Goal: Information Seeking & Learning: Check status

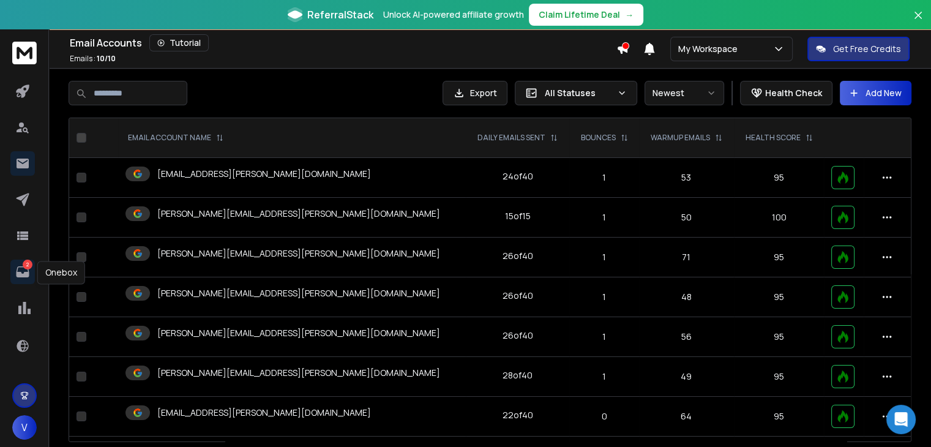
click at [22, 265] on icon at bounding box center [22, 271] width 15 height 15
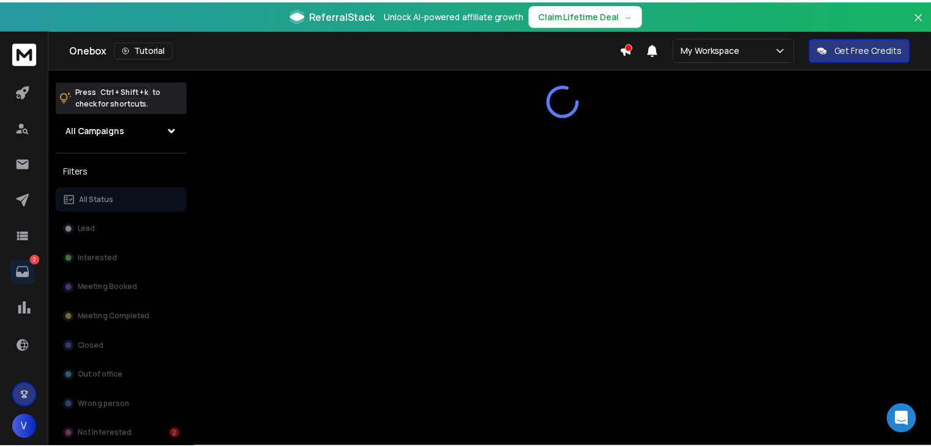
scroll to position [132, 0]
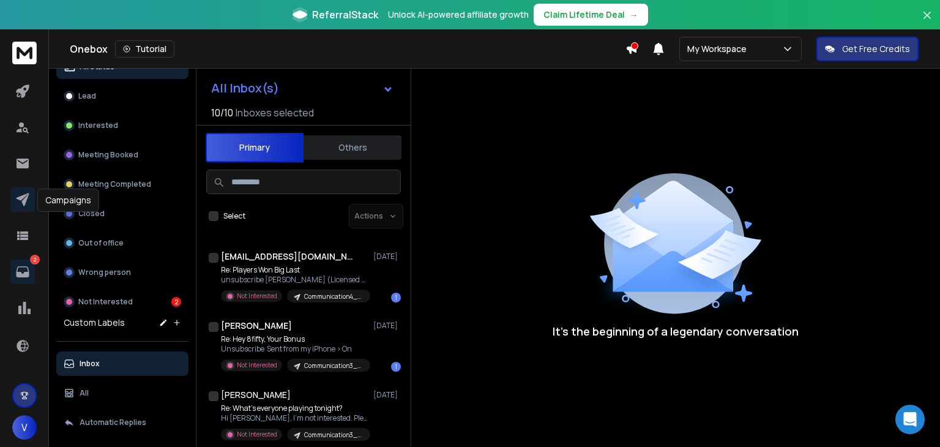
click at [23, 189] on link at bounding box center [22, 199] width 24 height 24
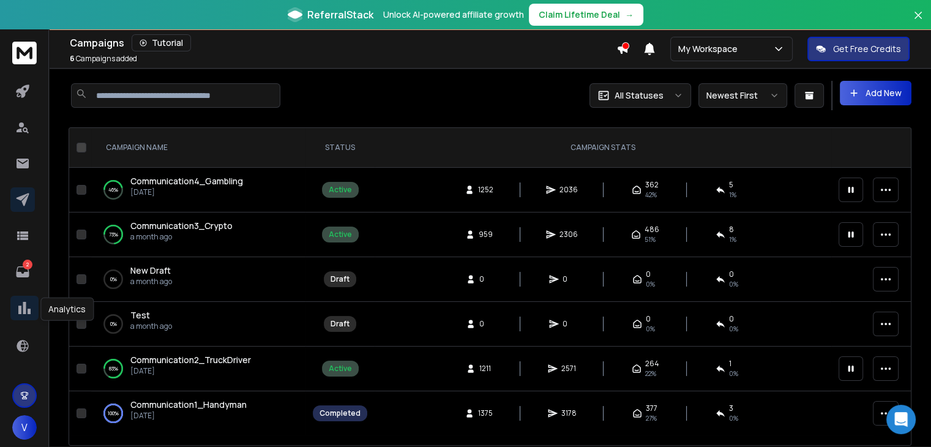
click at [24, 301] on icon at bounding box center [24, 308] width 18 height 18
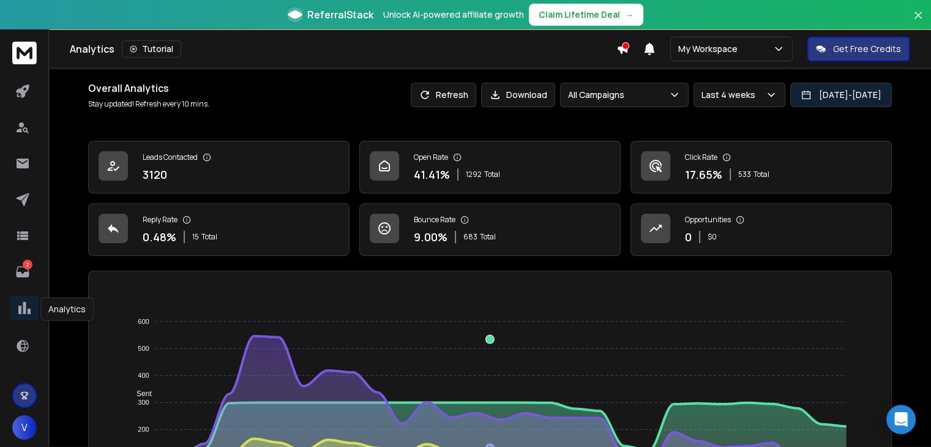
click at [824, 100] on button "[DATE] - [DATE]" at bounding box center [841, 95] width 102 height 24
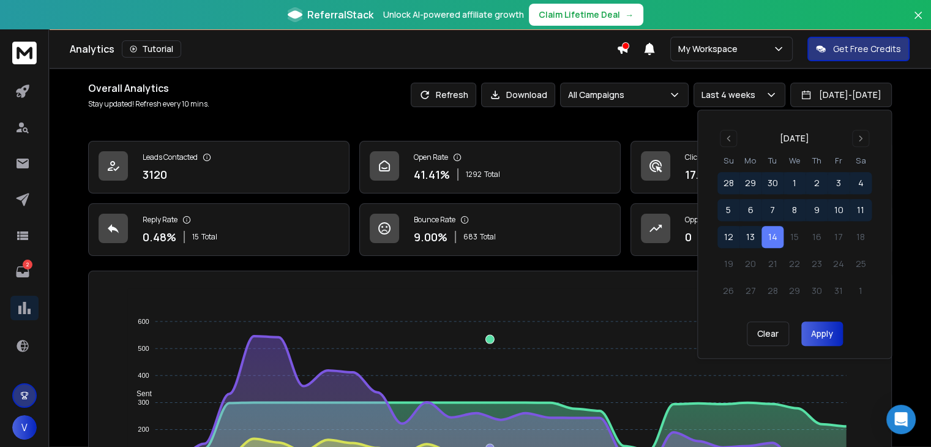
click at [793, 179] on button "1" at bounding box center [794, 183] width 22 height 22
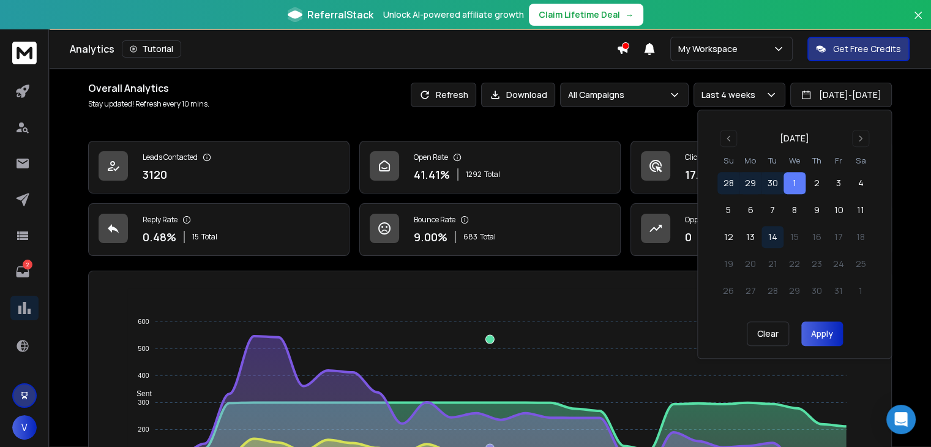
click at [772, 240] on button "14" at bounding box center [772, 237] width 22 height 22
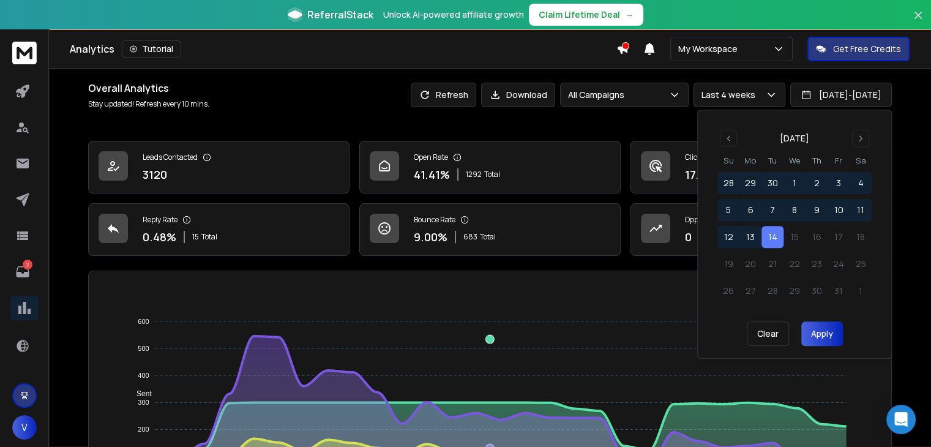
click at [795, 184] on button "1" at bounding box center [794, 183] width 22 height 22
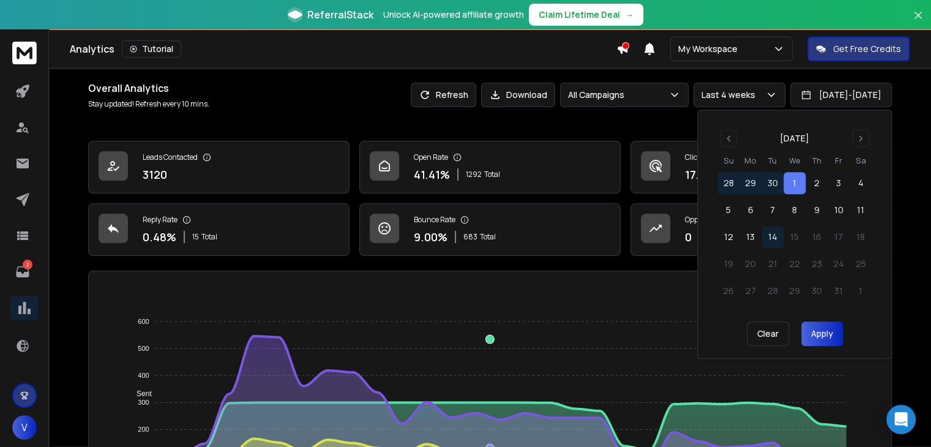
click at [794, 182] on button "1" at bounding box center [794, 183] width 22 height 22
click at [775, 236] on button "14" at bounding box center [772, 237] width 22 height 22
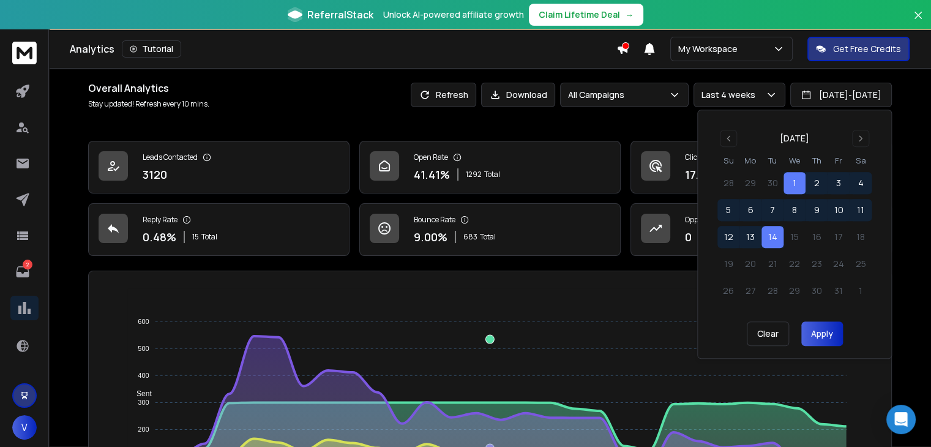
click at [824, 335] on button "Apply" at bounding box center [822, 333] width 42 height 24
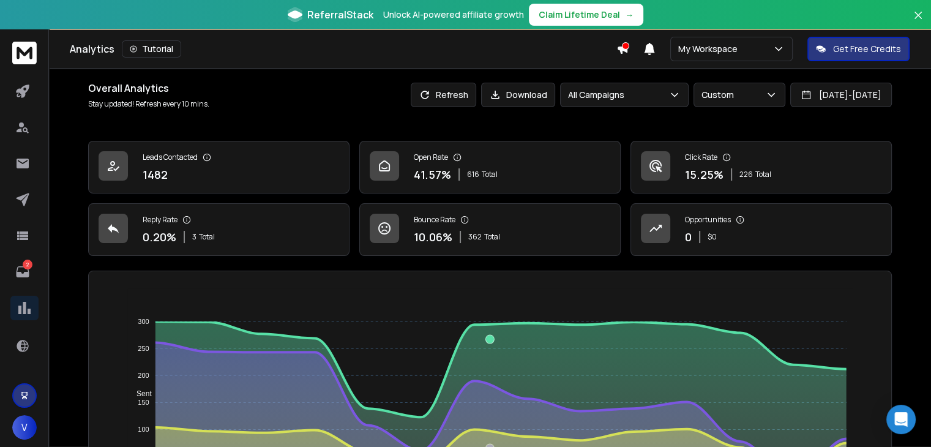
click at [558, 266] on div "Leads Contacted 1482 Open Rate 41.57 % 616 Total Click Rate 15.25 % 226 Total R…" at bounding box center [489, 342] width 803 height 403
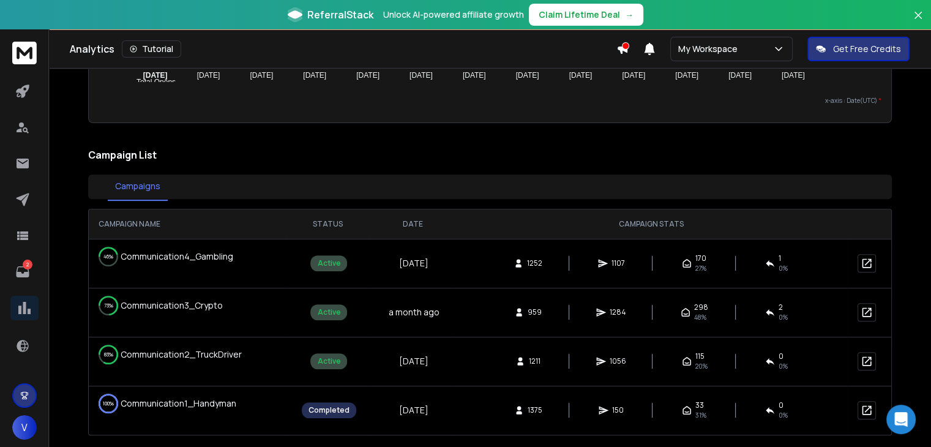
scroll to position [420, 0]
click at [514, 168] on div "Campaign List Campaigns CAMPAIGN NAME STATUS DATE CAMPAIGN STATS 46 % Communica…" at bounding box center [489, 292] width 803 height 288
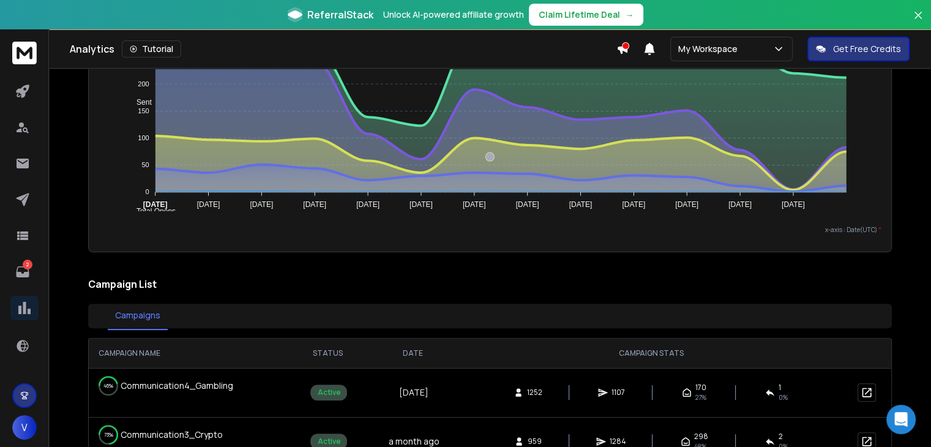
scroll to position [0, 0]
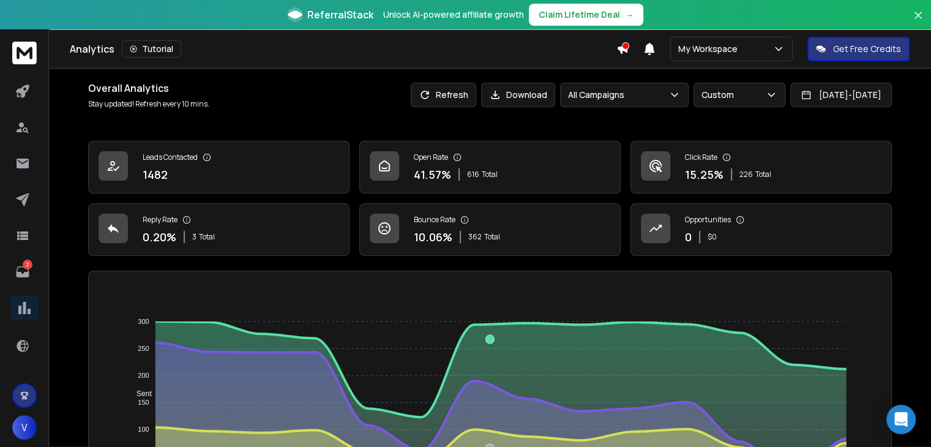
click at [803, 95] on button "[DATE] - [DATE]" at bounding box center [841, 95] width 102 height 24
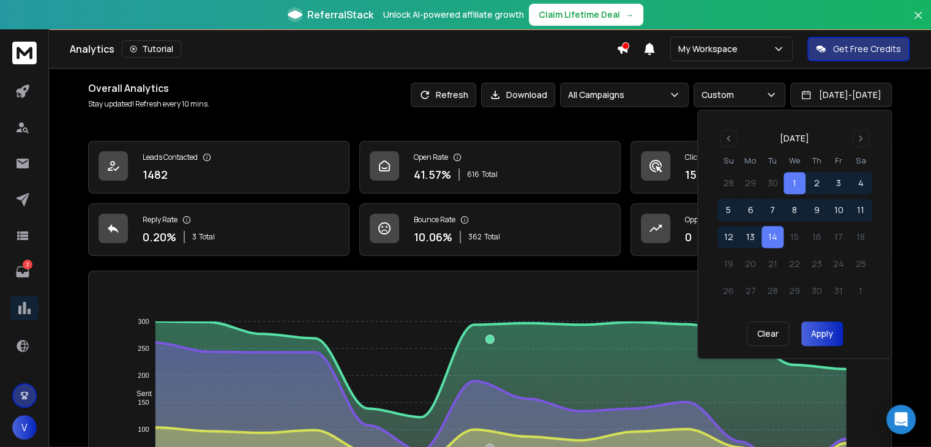
click at [756, 209] on button "6" at bounding box center [750, 210] width 22 height 22
click at [726, 233] on button "12" at bounding box center [728, 237] width 22 height 22
click at [746, 210] on button "6" at bounding box center [750, 210] width 22 height 22
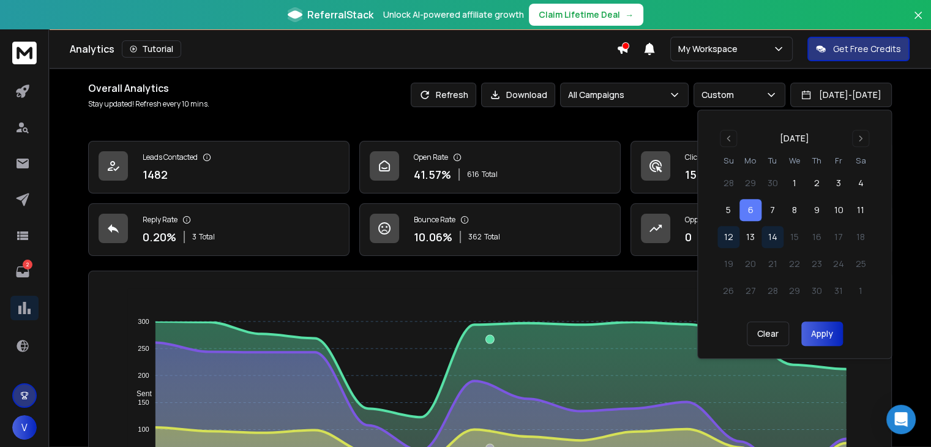
click at [728, 234] on button "12" at bounding box center [728, 237] width 22 height 22
click at [827, 336] on button "Apply" at bounding box center [822, 333] width 42 height 24
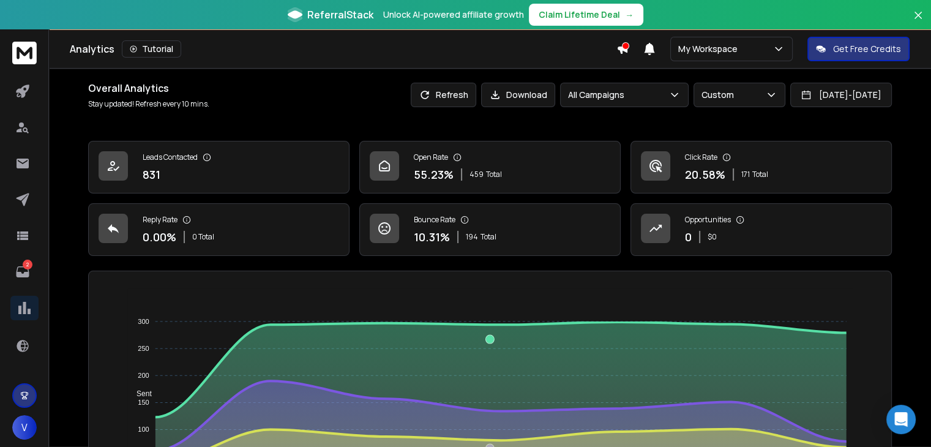
click at [629, 252] on div "Leads Contacted 831 Open Rate 55.23 % 459 Total Click Rate 20.58 % 171 Total Re…" at bounding box center [489, 198] width 803 height 115
